Goal: Navigation & Orientation: Find specific page/section

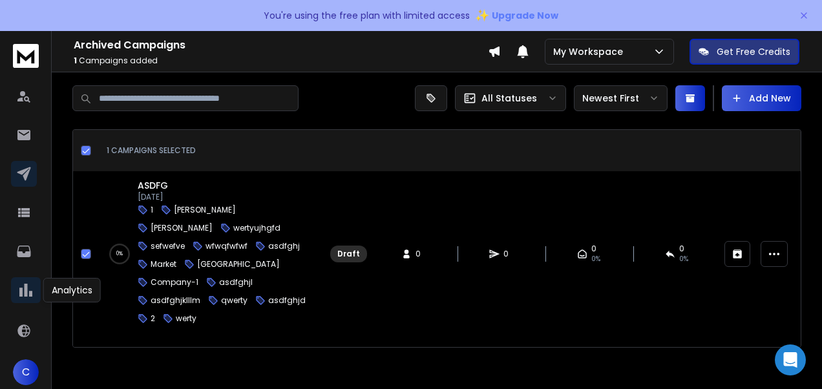
click at [32, 286] on icon at bounding box center [25, 290] width 19 height 19
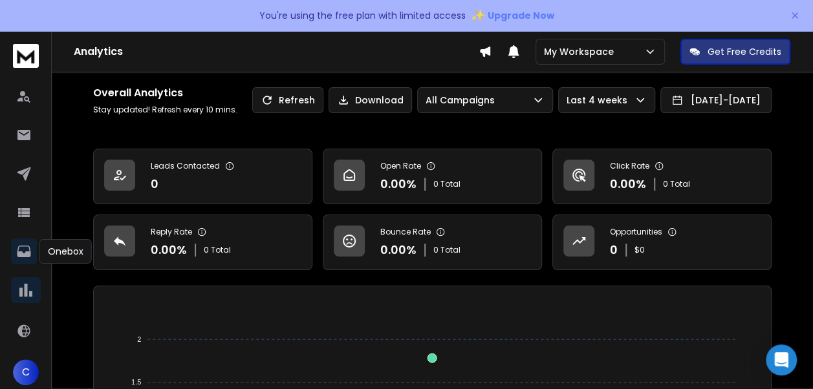
click at [23, 253] on icon at bounding box center [24, 252] width 14 height 12
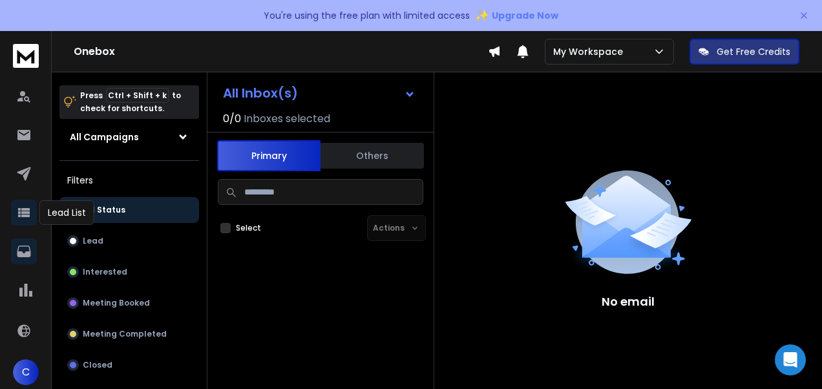
click at [20, 209] on icon at bounding box center [24, 212] width 12 height 9
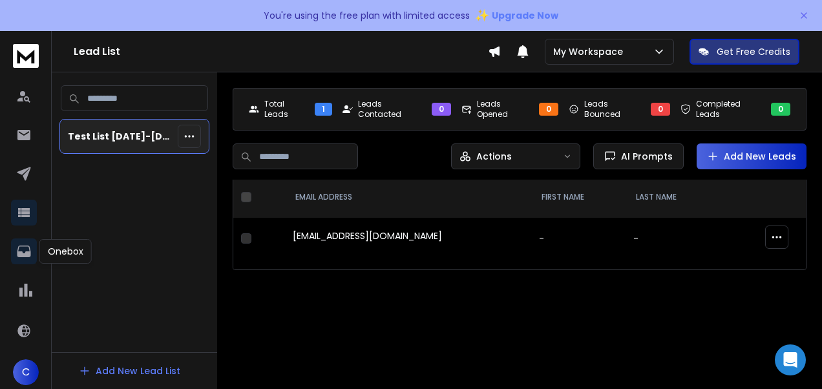
click at [25, 253] on icon at bounding box center [24, 252] width 14 height 12
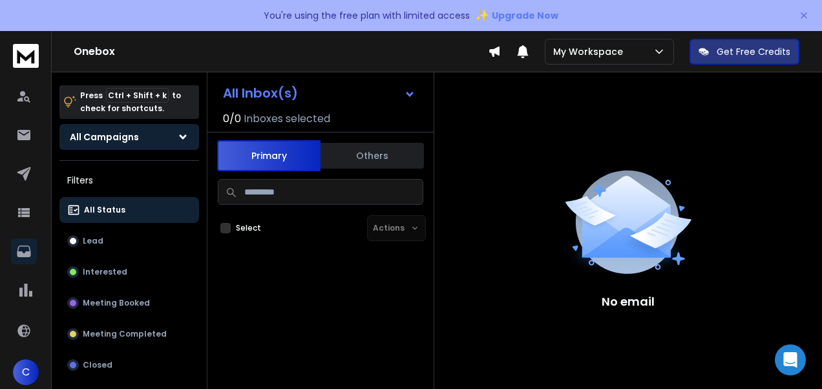
click at [169, 141] on button "All Campaigns" at bounding box center [129, 137] width 140 height 26
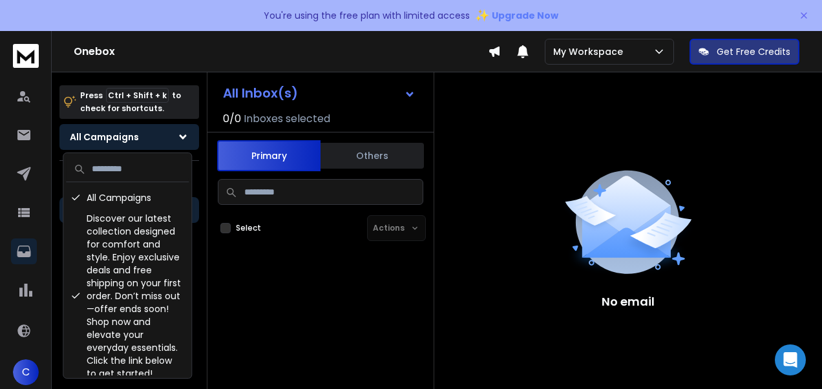
click at [169, 141] on button "All Campaigns" at bounding box center [129, 137] width 140 height 26
click at [182, 135] on icon at bounding box center [183, 137] width 12 height 12
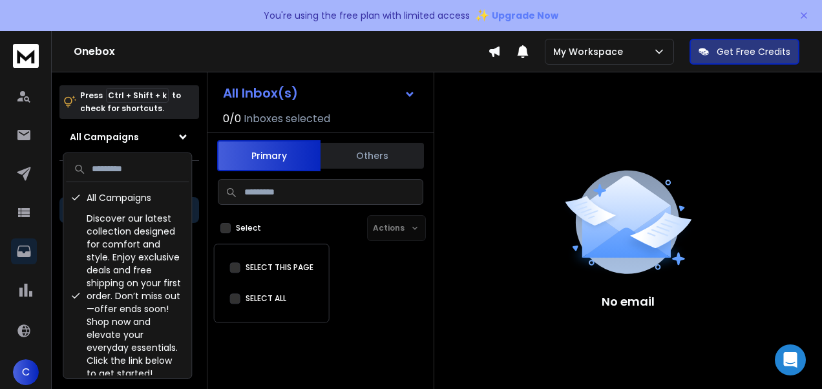
click at [264, 263] on label "SELECT THIS PAGE" at bounding box center [280, 267] width 68 height 10
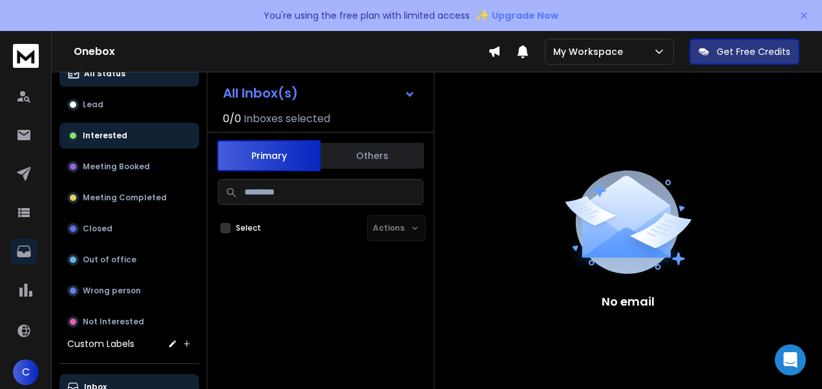
scroll to position [194, 0]
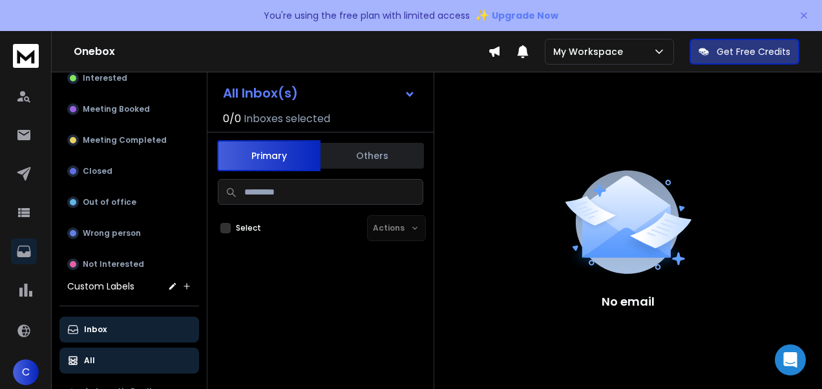
click at [105, 361] on button "All" at bounding box center [129, 361] width 140 height 26
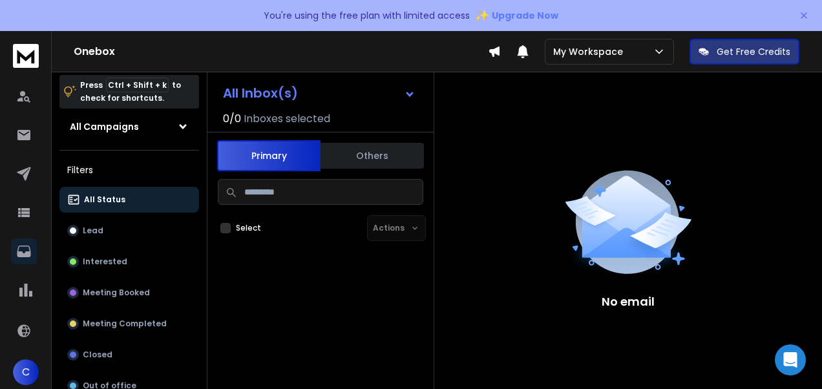
scroll to position [0, 0]
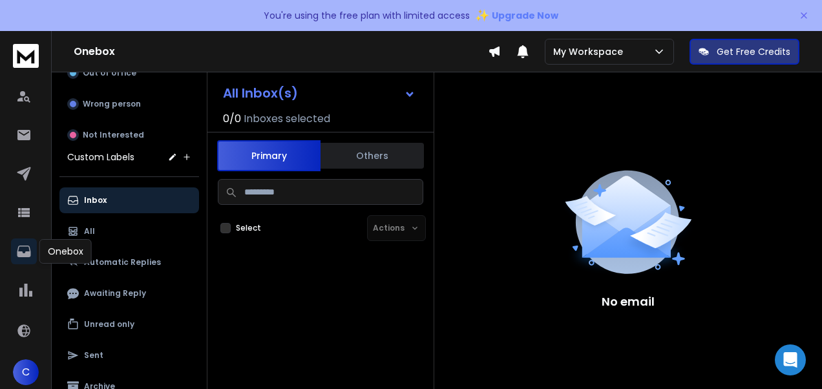
scroll to position [354, 0]
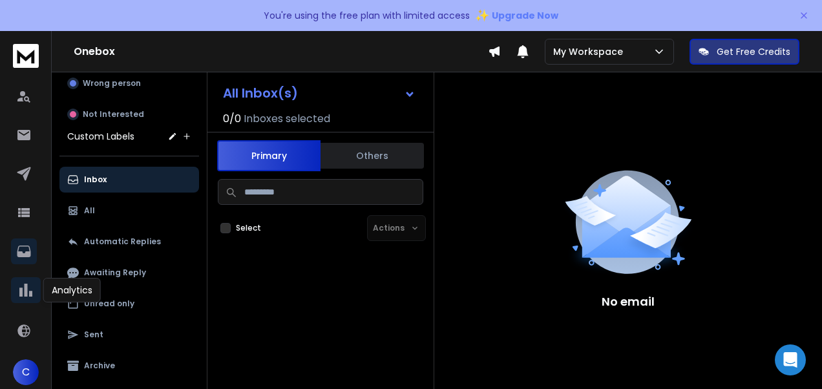
click at [23, 290] on icon at bounding box center [25, 290] width 19 height 19
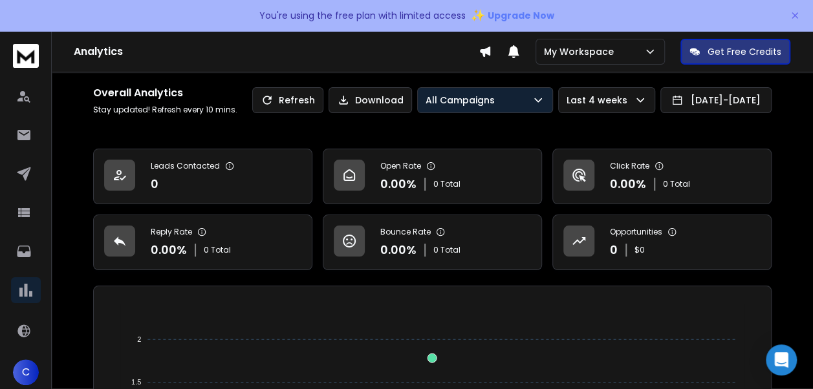
click at [485, 107] on div "All Campaigns" at bounding box center [484, 100] width 119 height 13
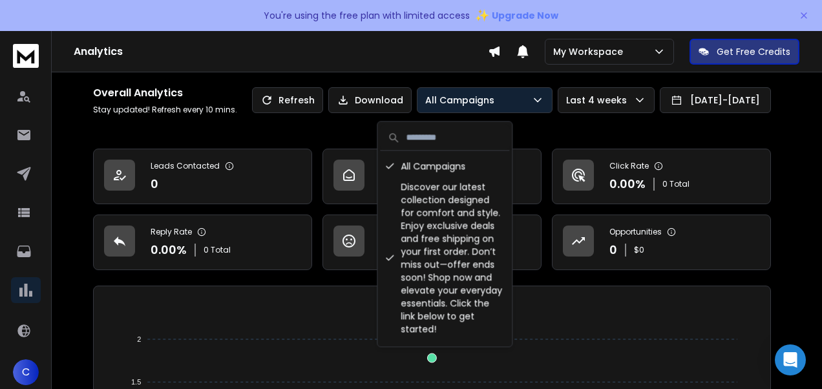
click at [531, 100] on icon at bounding box center [537, 100] width 13 height 13
click at [558, 137] on div "Overall Analytics Stay updated! Refresh every 10 mins. Refresh Download All Cam…" at bounding box center [432, 391] width 678 height 612
